Goal: Information Seeking & Learning: Find contact information

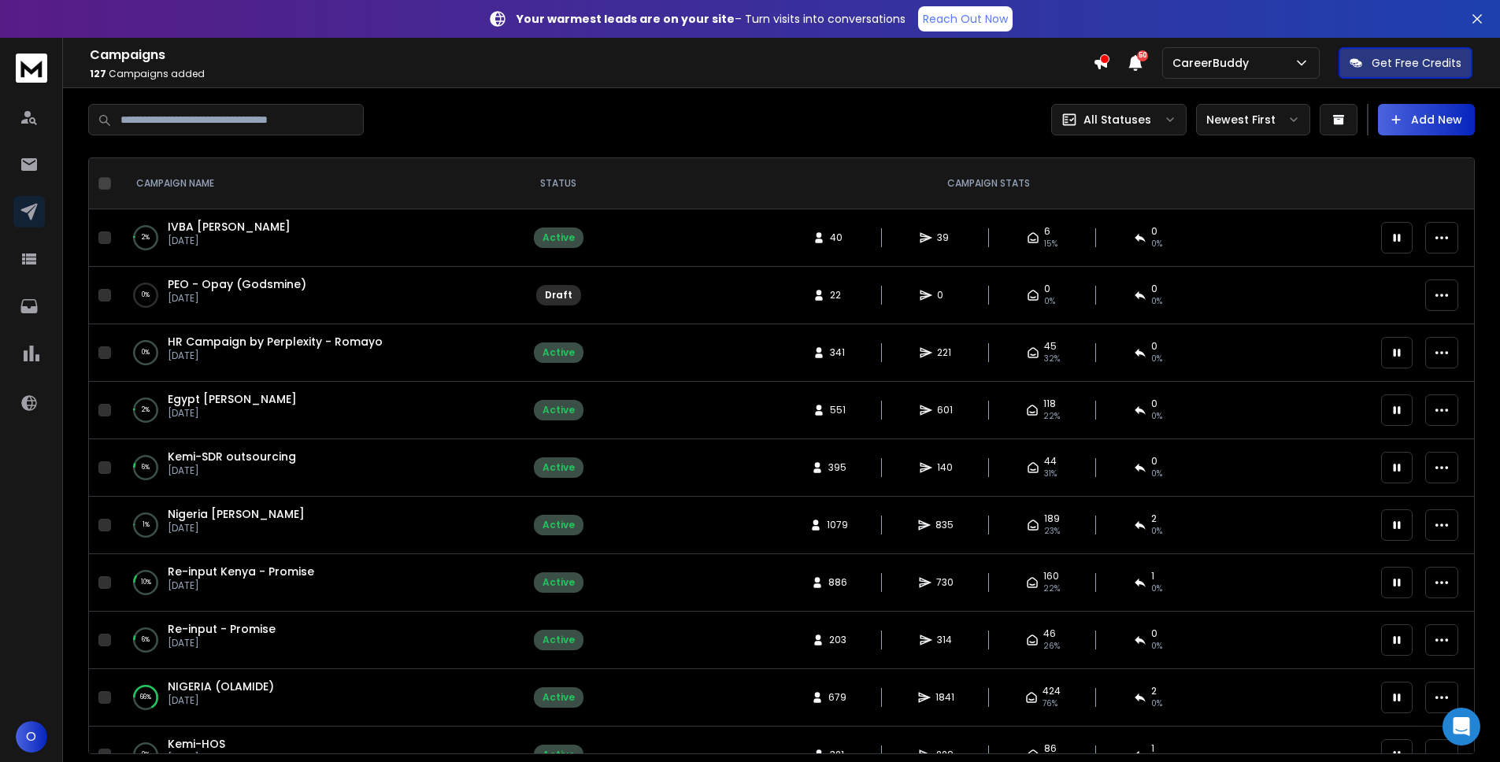
click at [290, 120] on input at bounding box center [226, 119] width 276 height 31
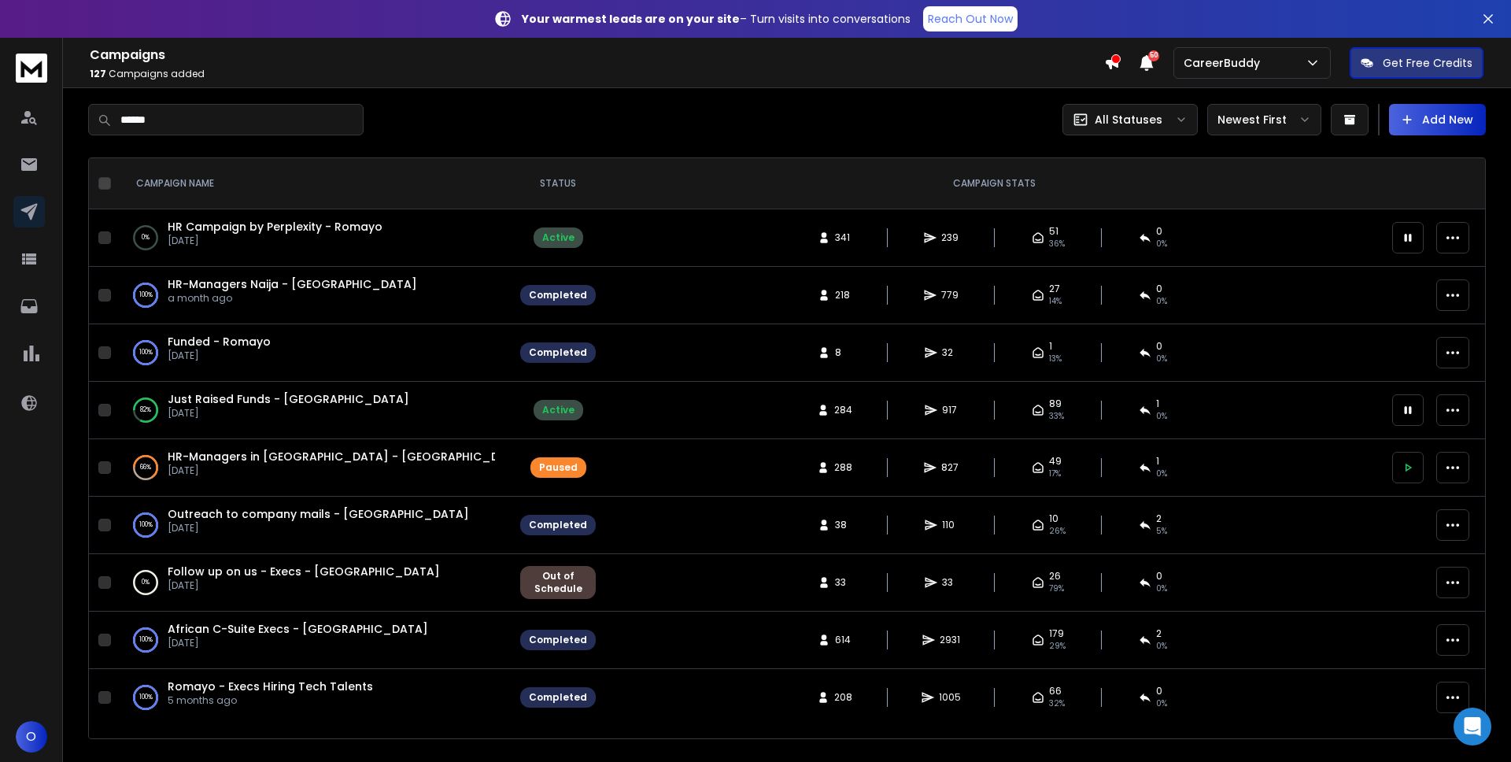
type input "******"
click at [256, 398] on span "Just Raised Funds - [GEOGRAPHIC_DATA]" at bounding box center [289, 399] width 242 height 16
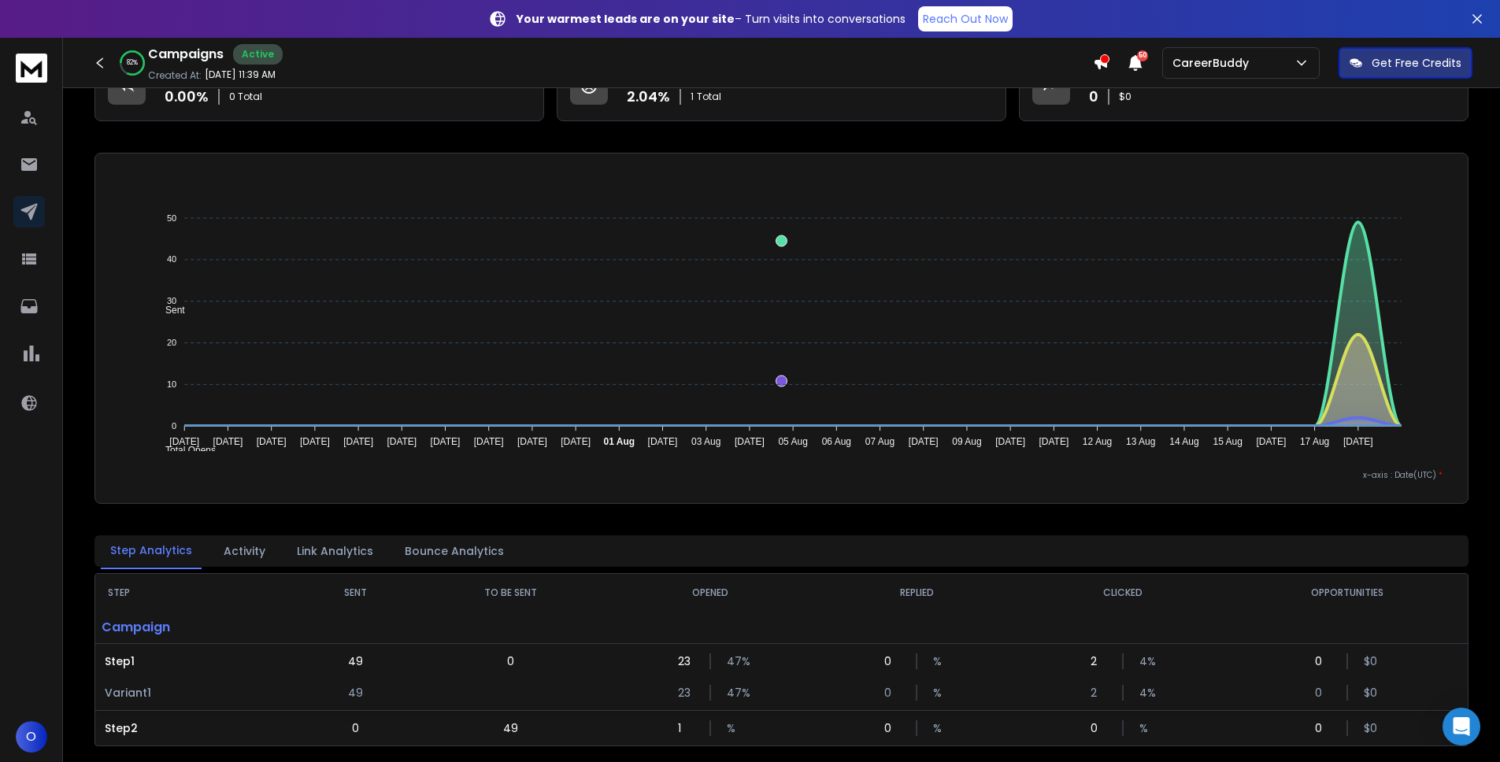
scroll to position [293, 0]
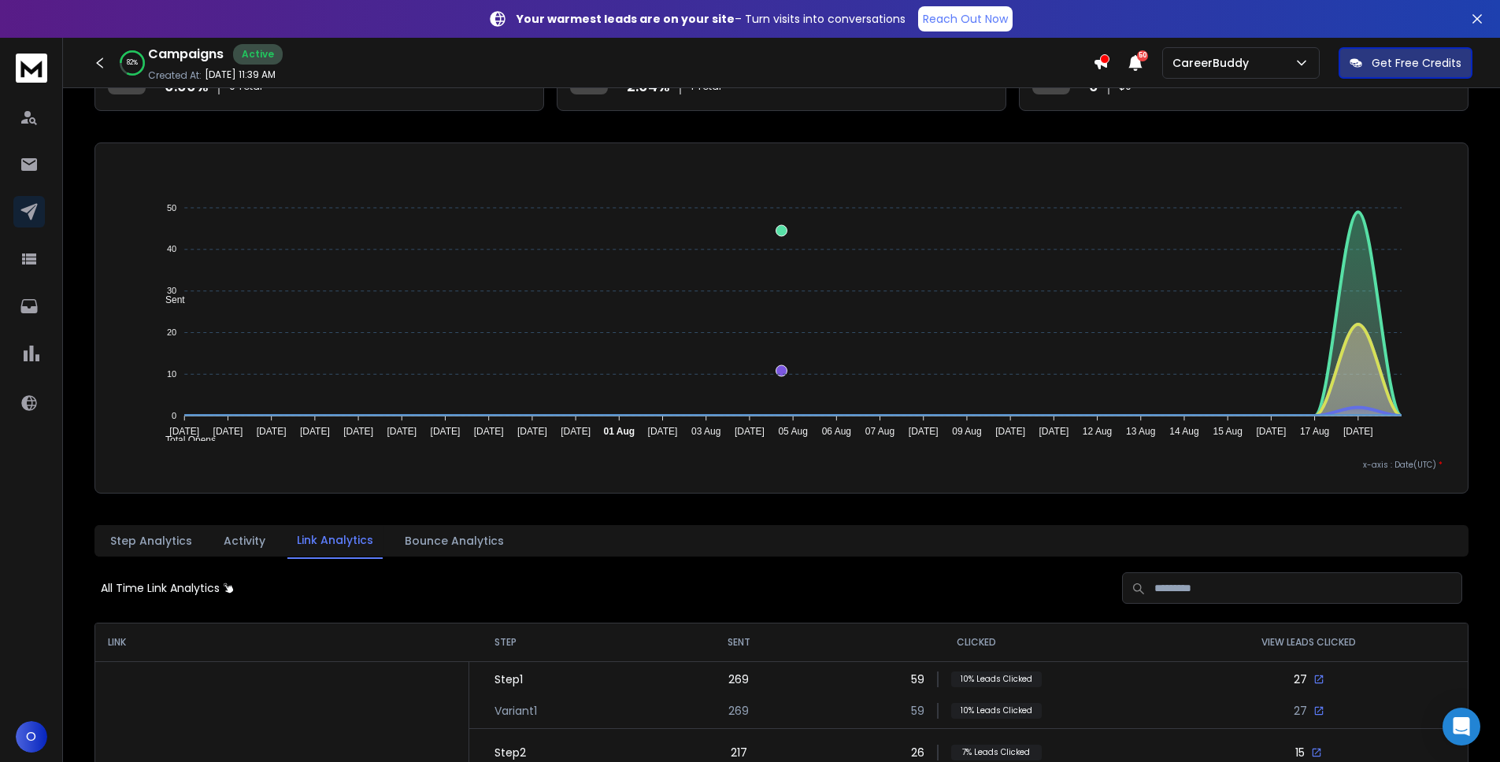
click at [350, 540] on button "Link Analytics" at bounding box center [334, 541] width 95 height 36
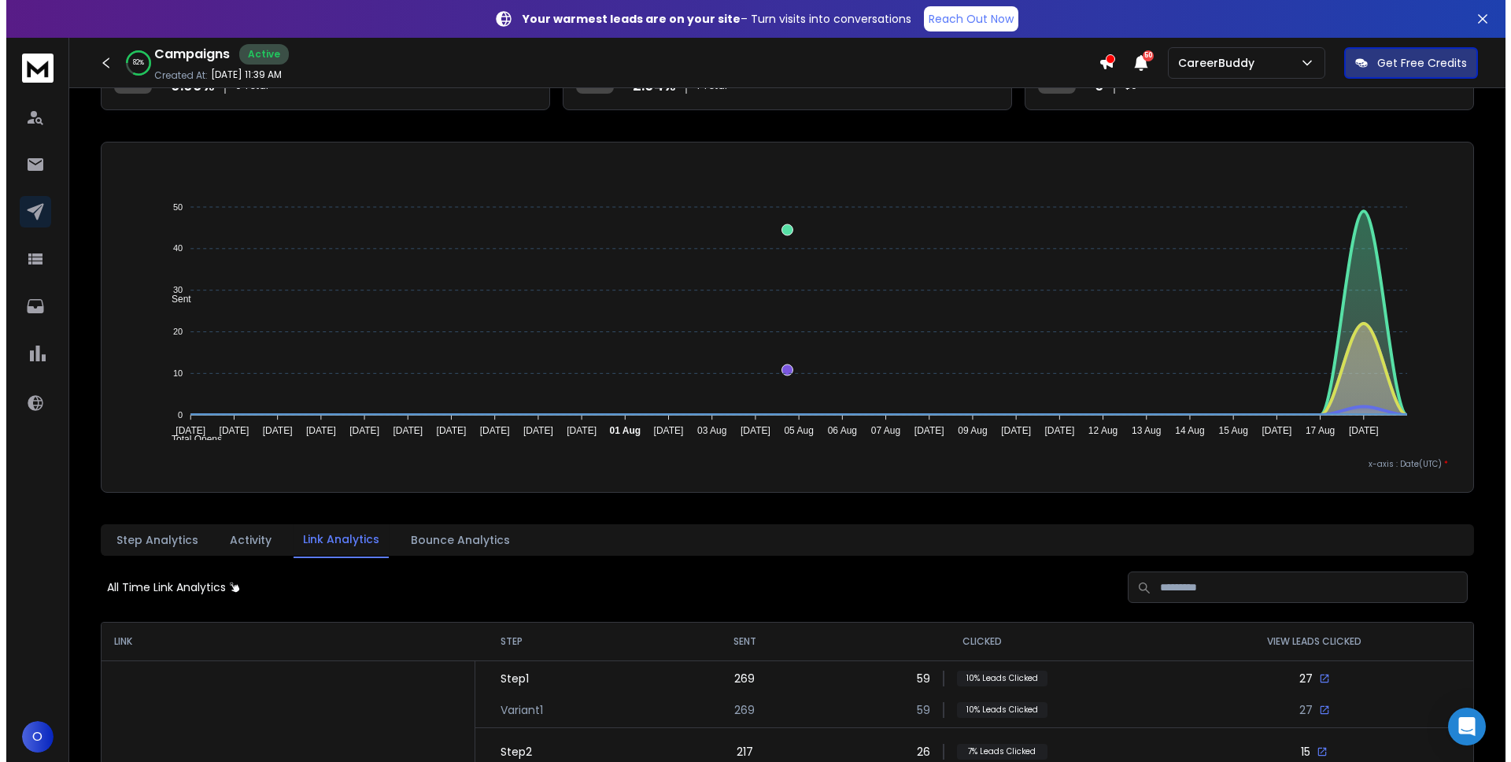
scroll to position [601, 0]
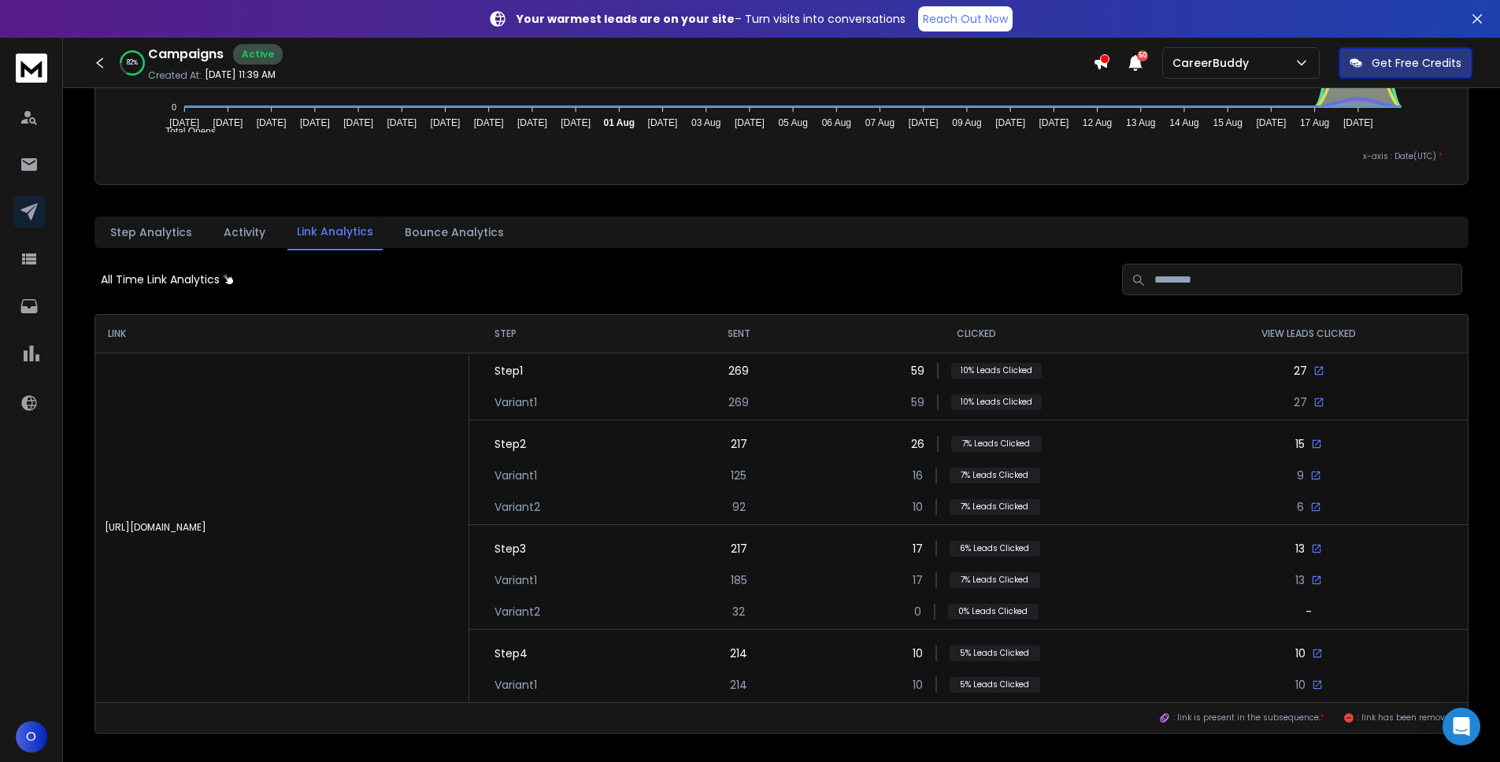
click at [1316, 368] on icon at bounding box center [1318, 370] width 11 height 11
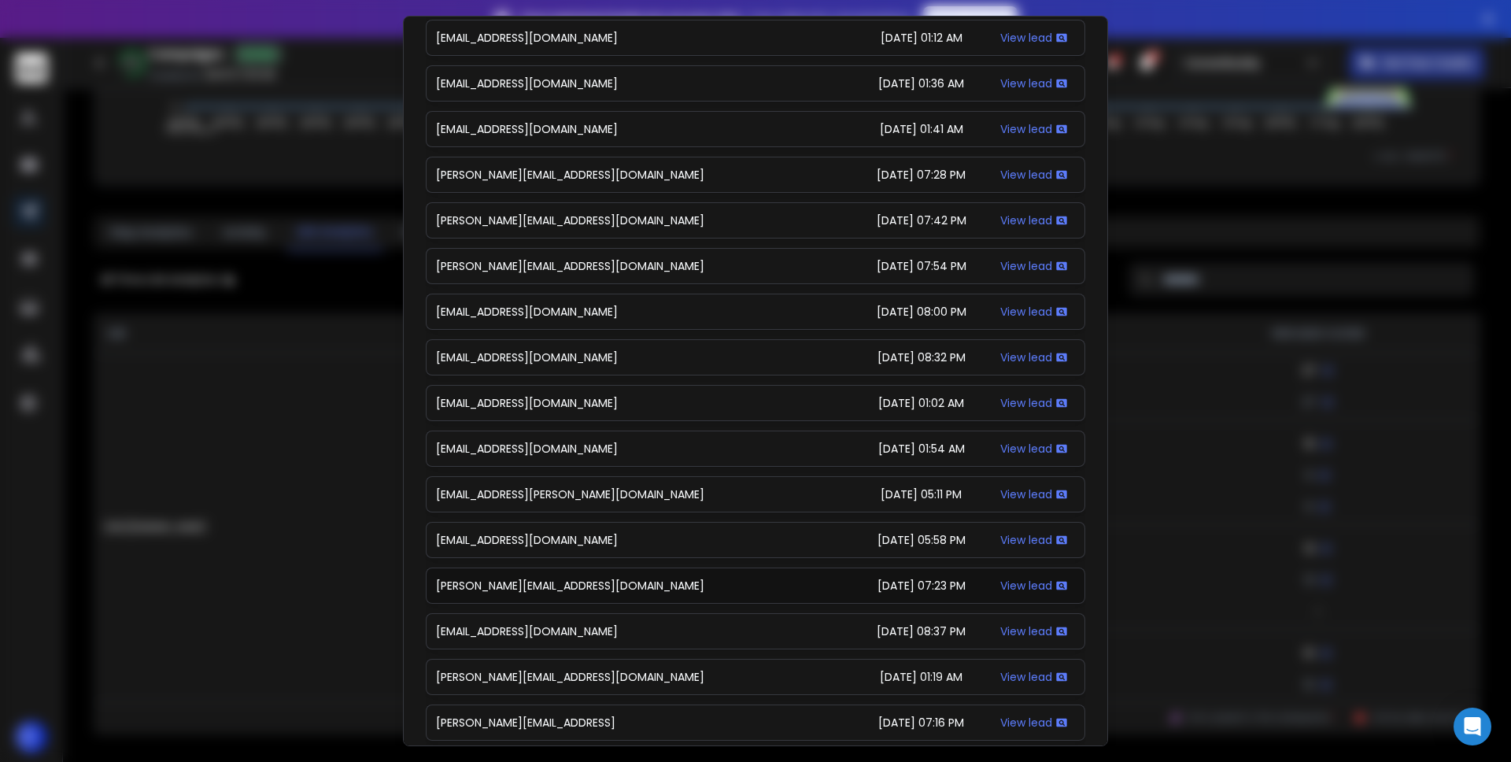
scroll to position [735, 0]
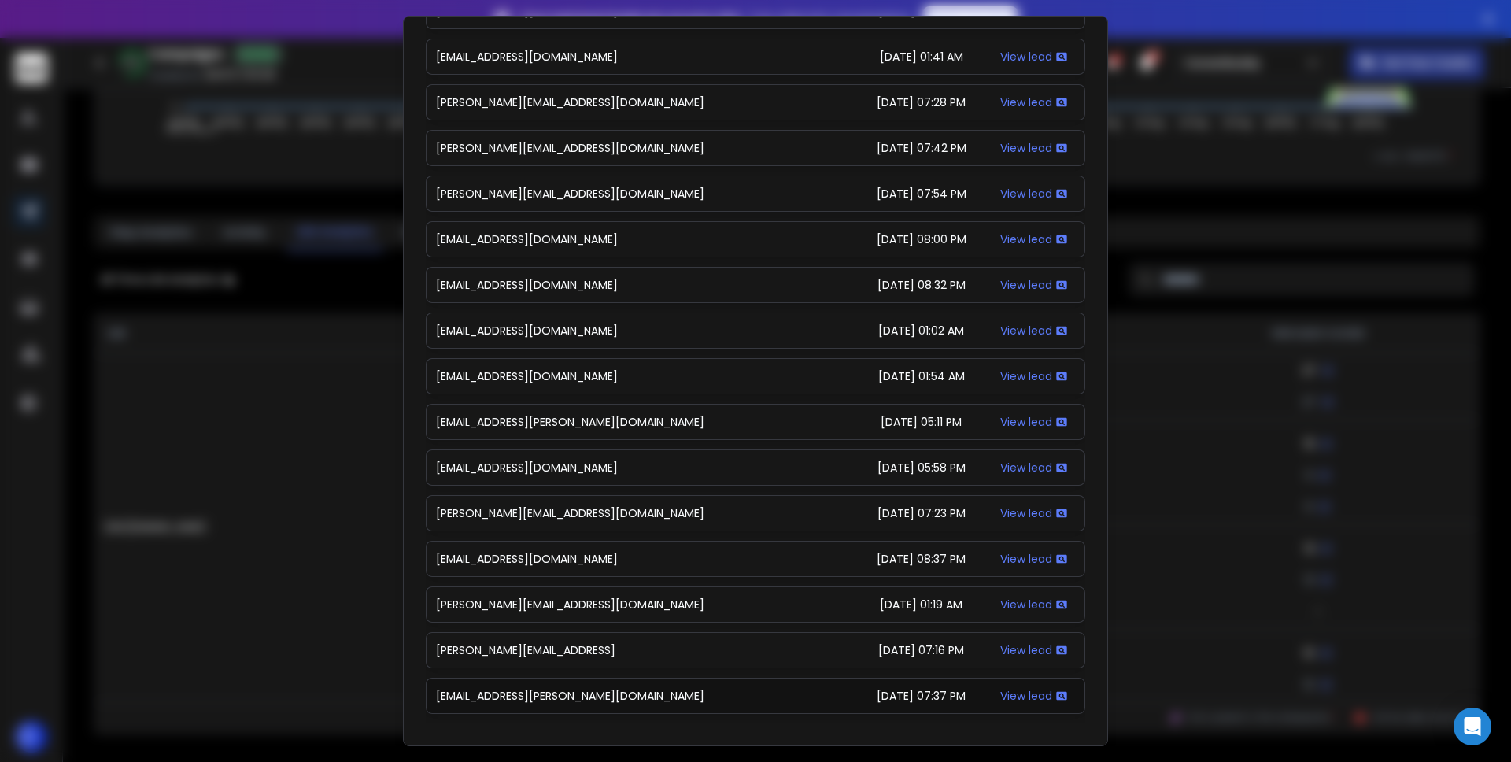
click at [1016, 695] on div "View lead" at bounding box center [1034, 696] width 81 height 16
click at [1023, 693] on div "View lead" at bounding box center [1034, 696] width 81 height 16
click at [1057, 693] on icon at bounding box center [1062, 696] width 10 height 9
click at [1003, 698] on div "View lead" at bounding box center [1034, 696] width 81 height 16
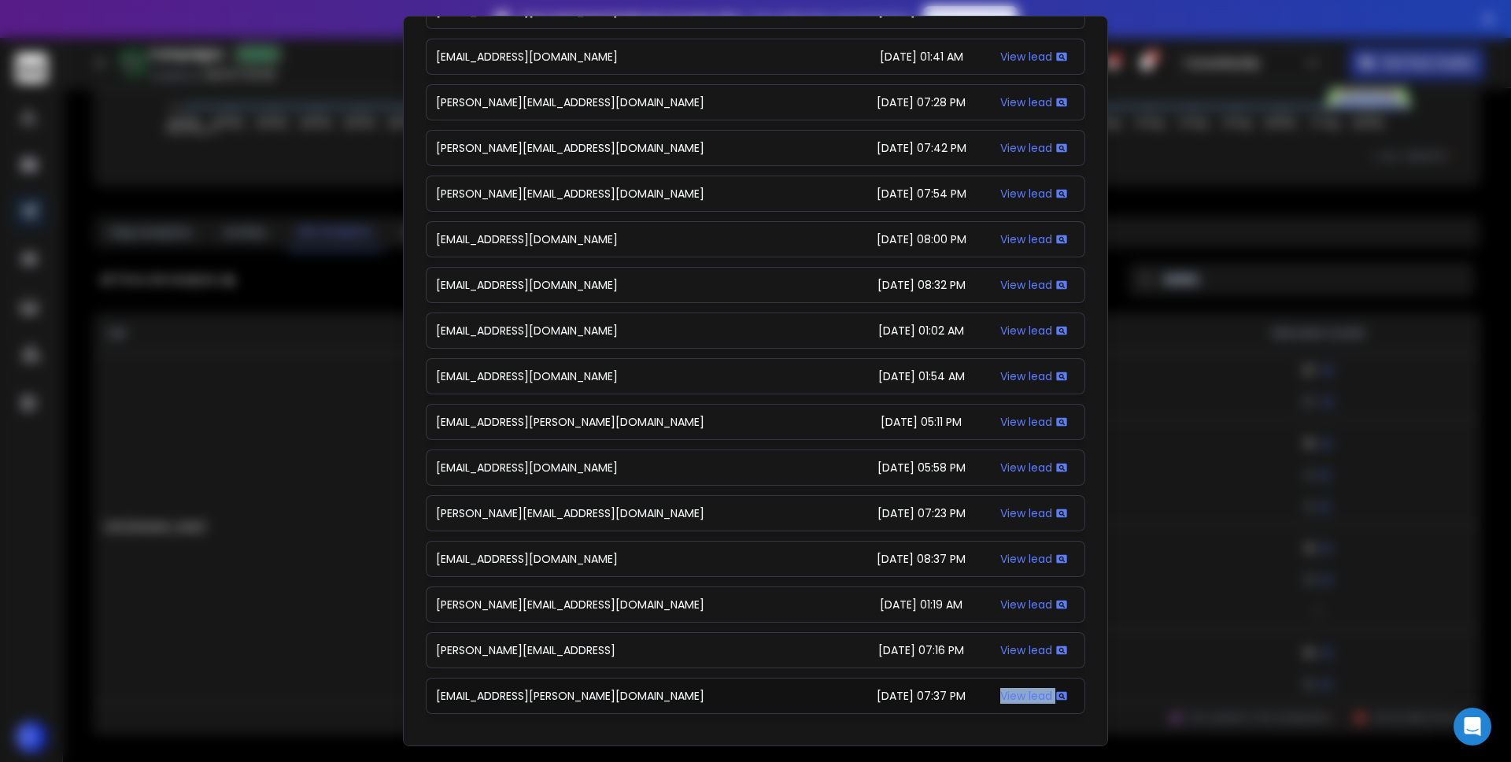
click at [1003, 698] on div "View lead" at bounding box center [1034, 696] width 81 height 16
click at [985, 699] on td "View lead" at bounding box center [1035, 696] width 101 height 36
drag, startPoint x: 668, startPoint y: 694, endPoint x: 432, endPoint y: 696, distance: 236.2
click at [432, 696] on td "[EMAIL_ADDRESS][PERSON_NAME][DOMAIN_NAME]" at bounding box center [642, 696] width 432 height 36
click at [612, 699] on td "[EMAIL_ADDRESS][PERSON_NAME][DOMAIN_NAME]" at bounding box center [642, 696] width 432 height 36
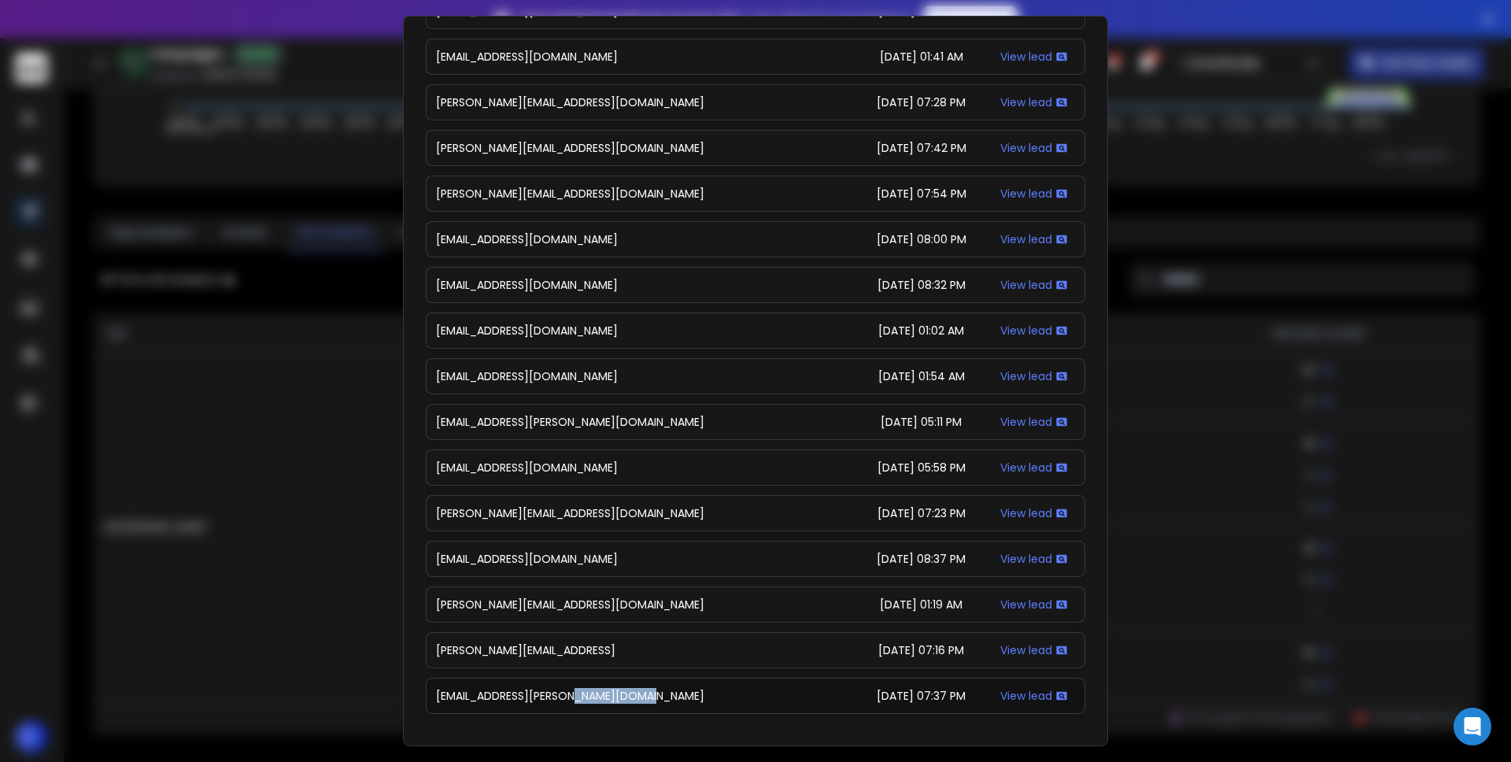
drag, startPoint x: 568, startPoint y: 694, endPoint x: 646, endPoint y: 689, distance: 78.1
click at [646, 689] on td "[EMAIL_ADDRESS][PERSON_NAME][DOMAIN_NAME]" at bounding box center [642, 696] width 432 height 36
copy td "tandemhealth"
